Goal: Check status

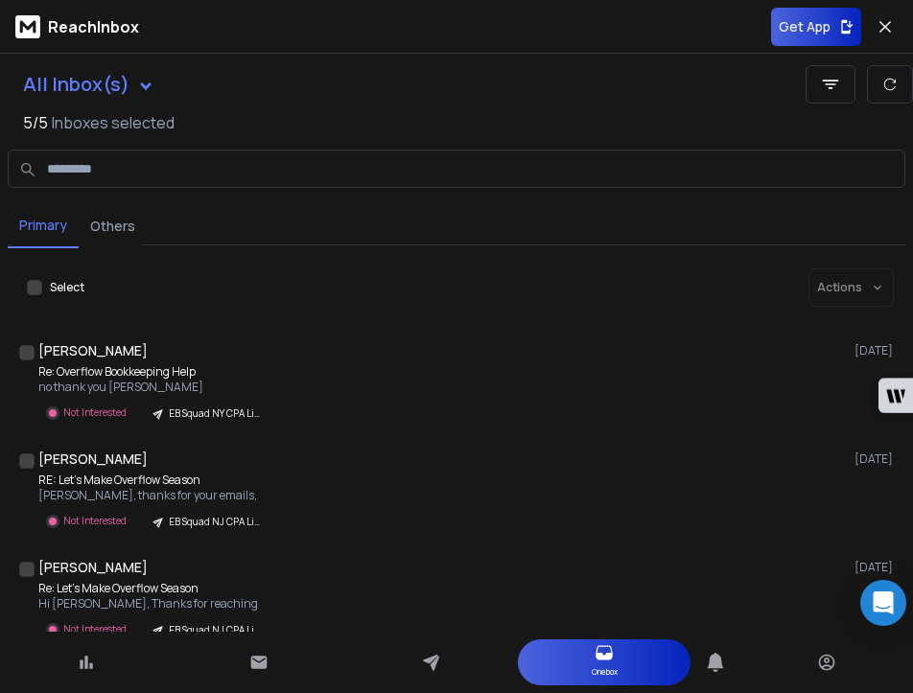
click at [311, 336] on div "Christine DiSario 11 Sep Re: Overflow Bookkeeping Help no thank you Christine D…" at bounding box center [458, 382] width 893 height 104
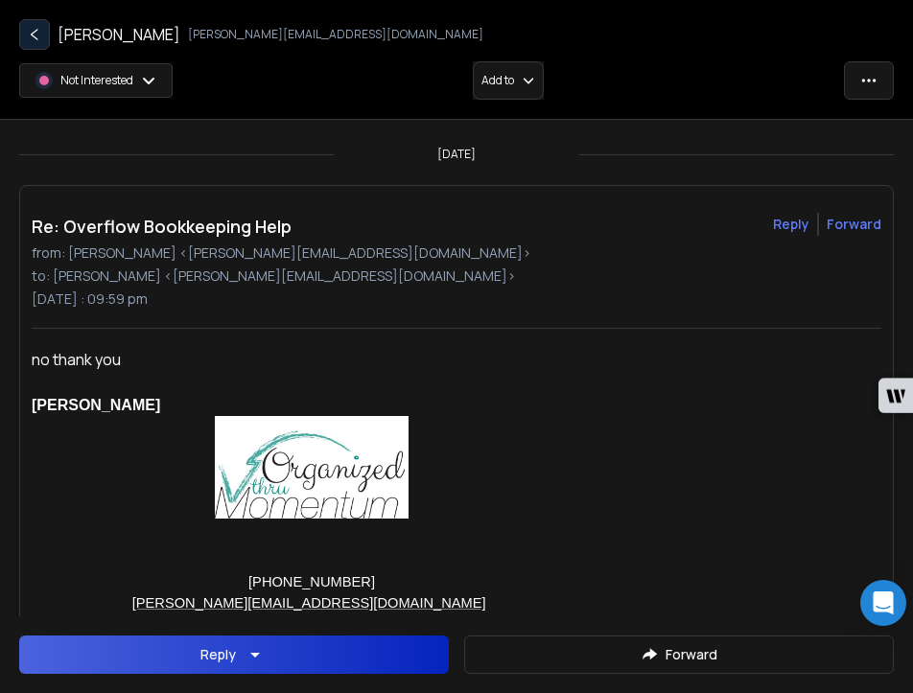
click at [32, 26] on button at bounding box center [34, 34] width 31 height 31
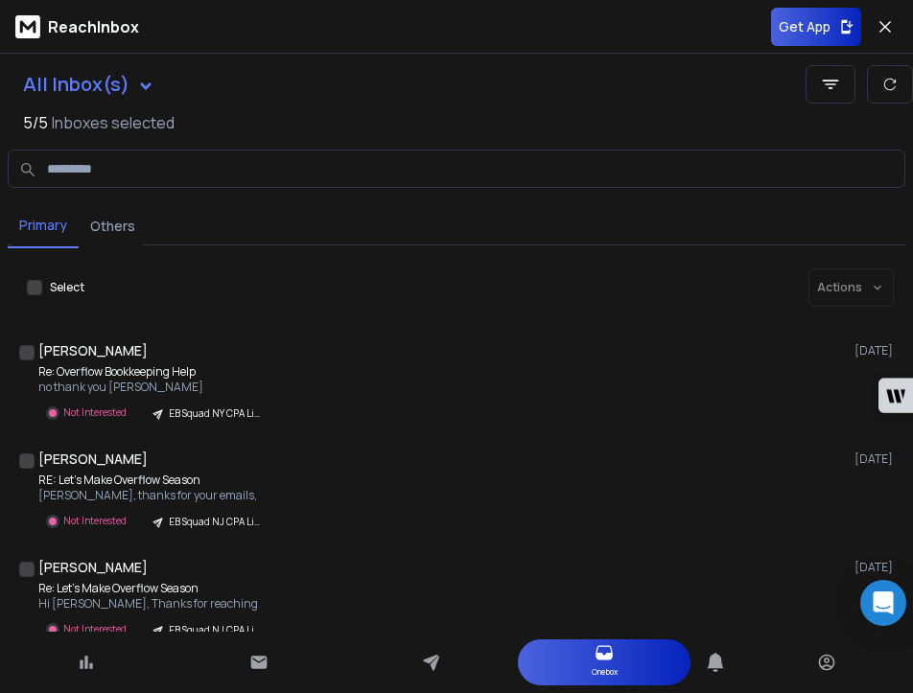
click at [832, 106] on div "All Inbox(s) 5 / 5 Inboxes selected Primary Others Select Actions Christine DiS…" at bounding box center [456, 400] width 913 height 693
click at [832, 89] on icon at bounding box center [830, 84] width 17 height 17
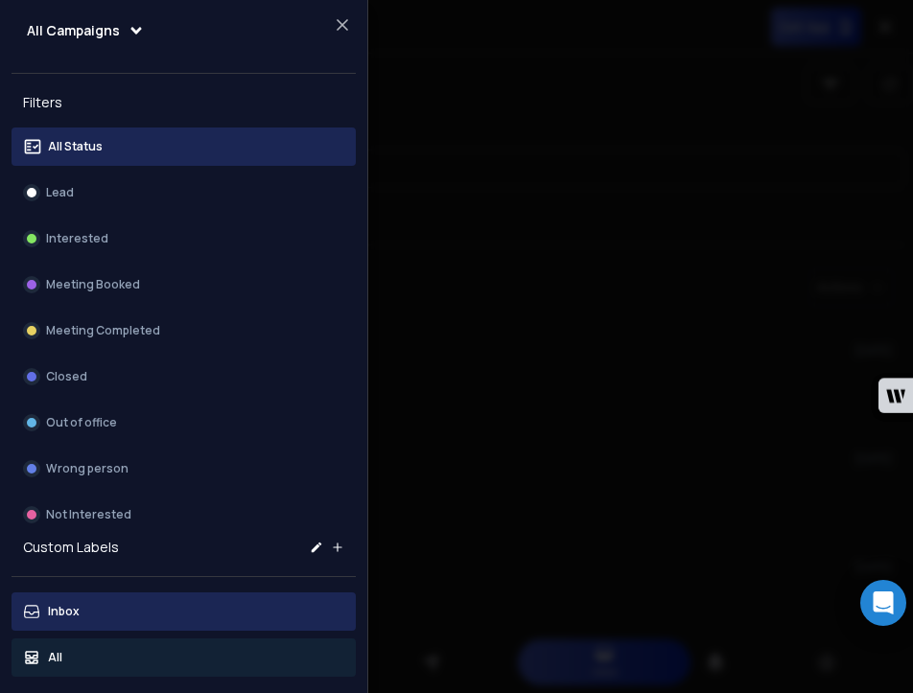
click at [75, 665] on button "All" at bounding box center [184, 657] width 344 height 38
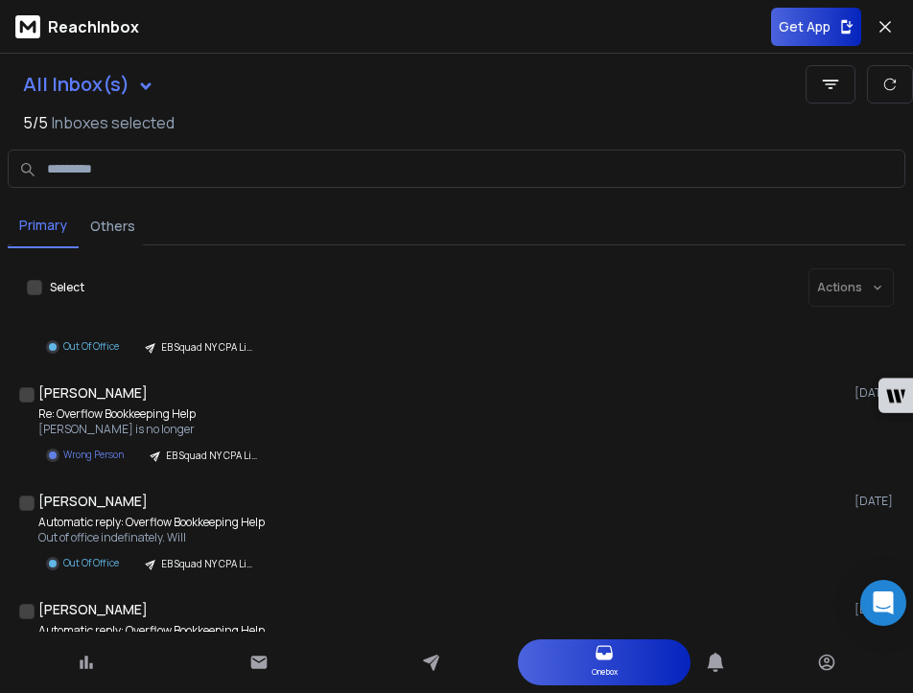
scroll to position [176, 0]
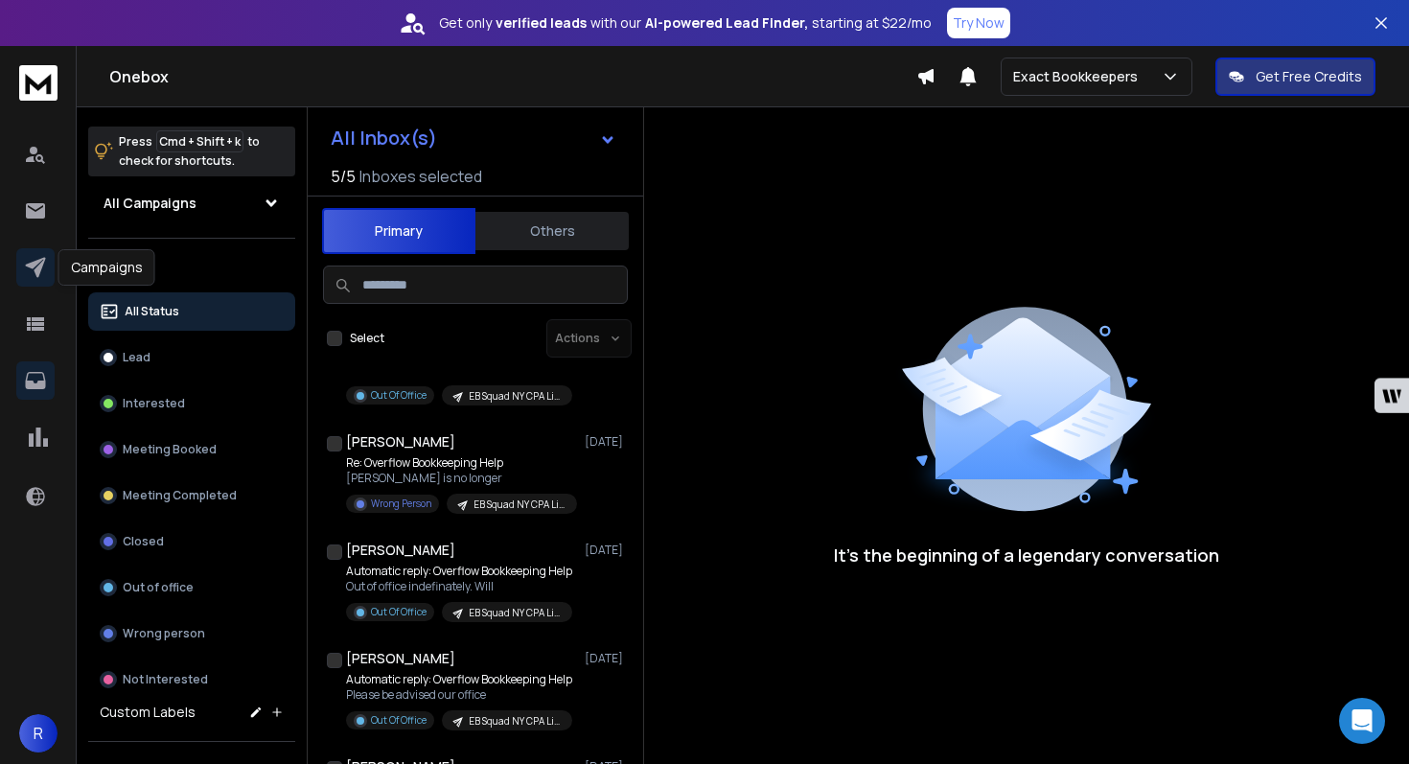
click at [37, 266] on icon at bounding box center [35, 267] width 20 height 20
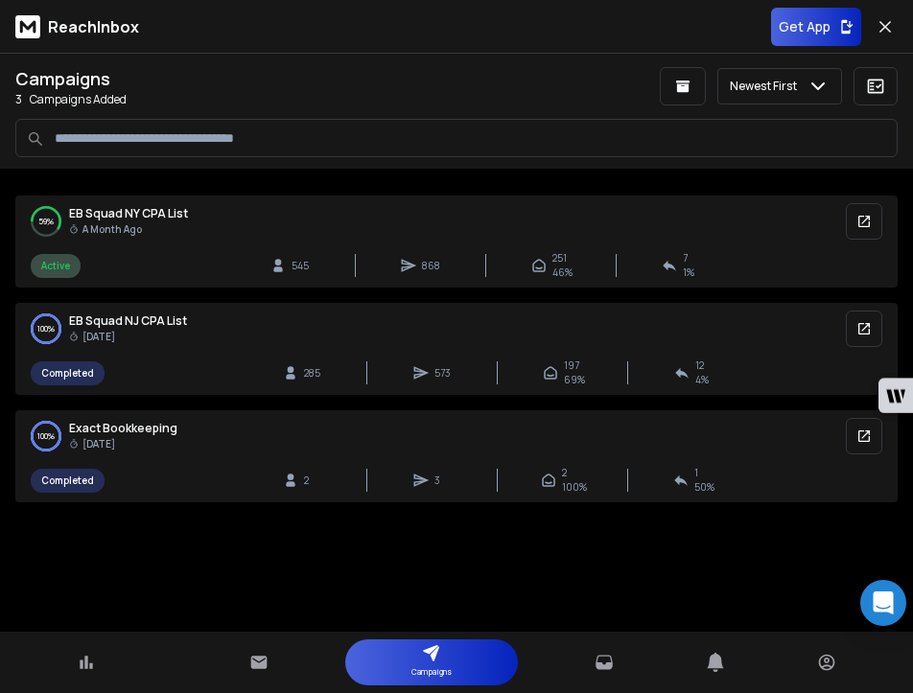
click at [117, 266] on div "545 868 251 46 % 7 1 %" at bounding box center [485, 265] width 794 height 29
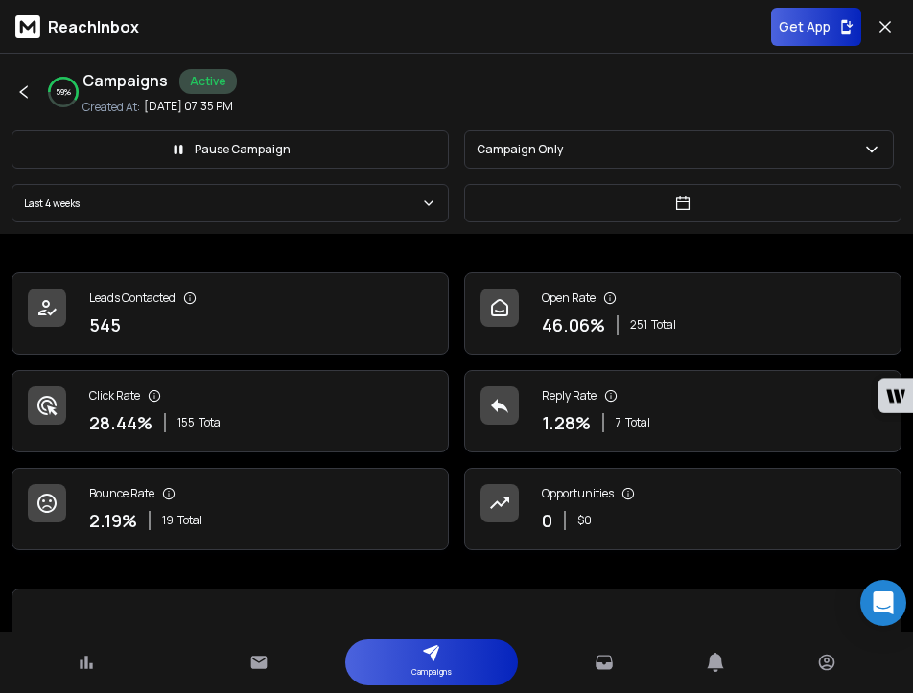
click at [606, 317] on div "46.06 % 251 Total" at bounding box center [609, 325] width 134 height 27
click at [567, 308] on div "Open Rate 46.06 % 251 Total" at bounding box center [609, 314] width 134 height 50
click at [611, 677] on div at bounding box center [604, 662] width 173 height 46
click at [605, 667] on icon at bounding box center [603, 663] width 17 height 14
